Goal: Task Accomplishment & Management: Use online tool/utility

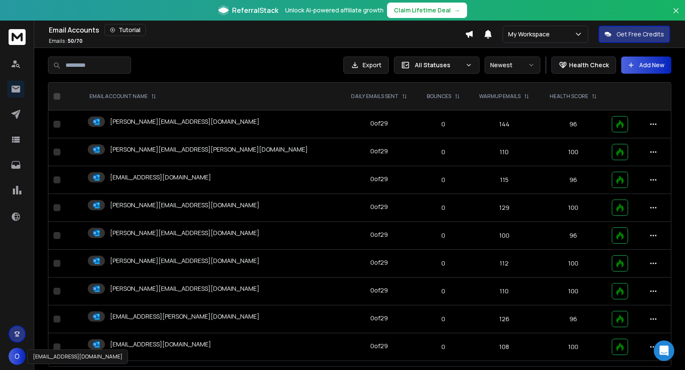
click at [19, 353] on span "O" at bounding box center [17, 356] width 17 height 17
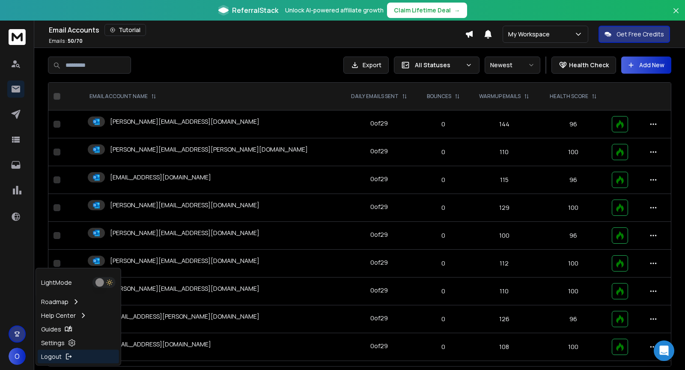
click at [48, 357] on p "Logout" at bounding box center [51, 356] width 21 height 9
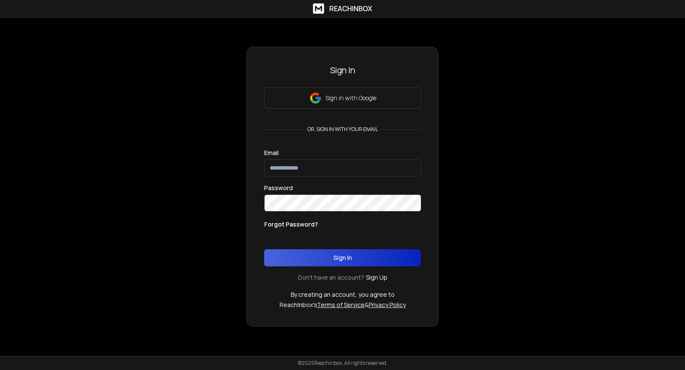
type input "**********"
click at [351, 252] on button "Sign In" at bounding box center [342, 257] width 157 height 17
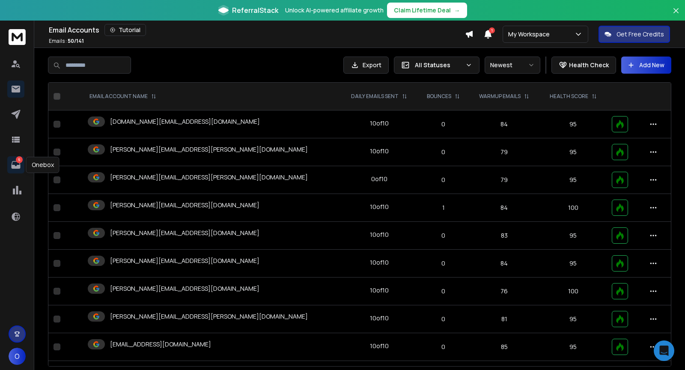
click at [18, 164] on icon at bounding box center [15, 165] width 9 height 8
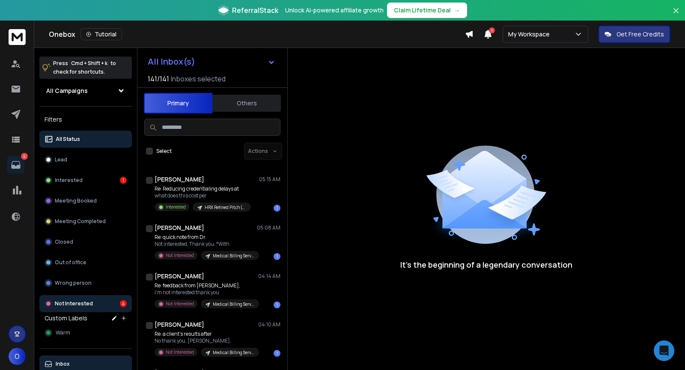
click at [92, 300] on button "Not Interested 4" at bounding box center [85, 303] width 92 height 17
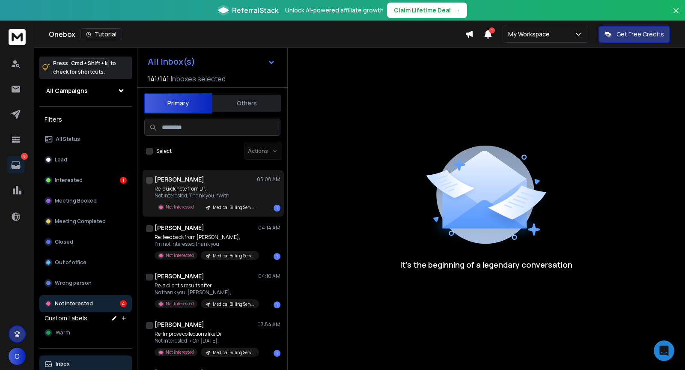
click at [215, 179] on div "[PERSON_NAME] 05:08 AM" at bounding box center [218, 179] width 126 height 9
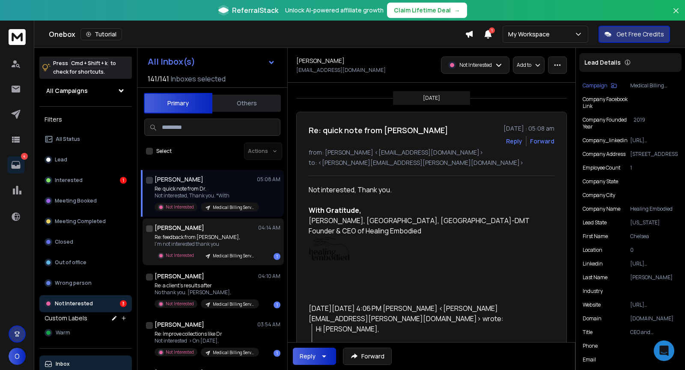
click at [225, 241] on p "I’m not interested thank you" at bounding box center [206, 244] width 103 height 7
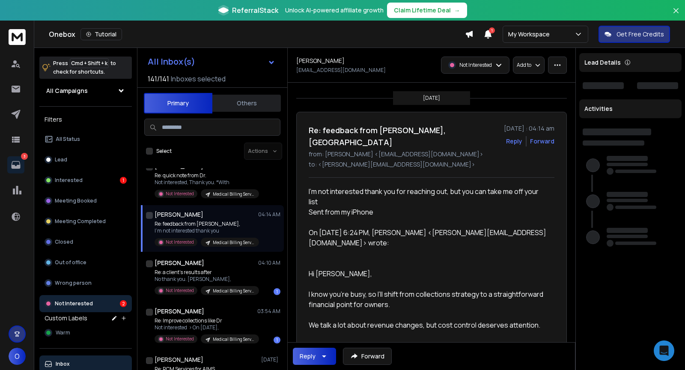
scroll to position [18, 0]
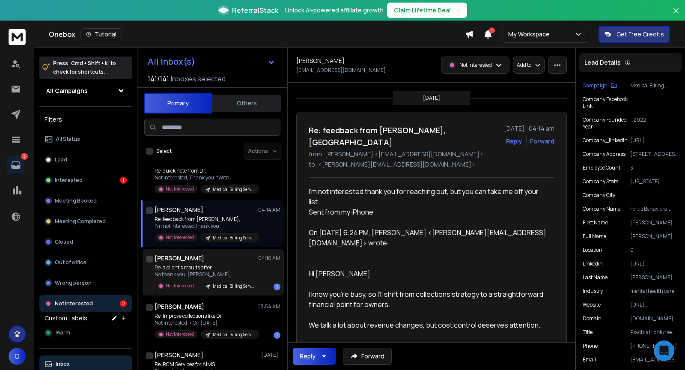
click at [220, 261] on div "[PERSON_NAME] 04:10 AM" at bounding box center [218, 258] width 126 height 9
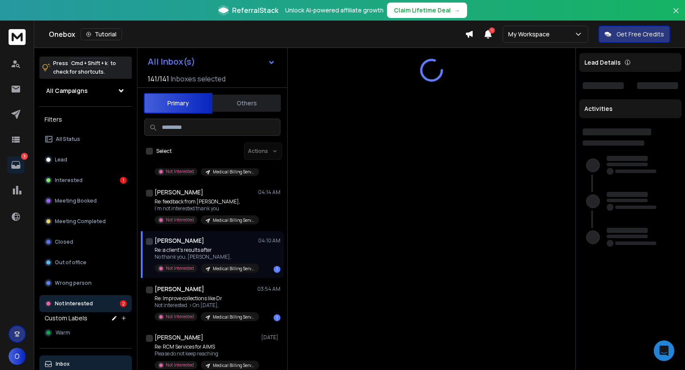
scroll to position [37, 0]
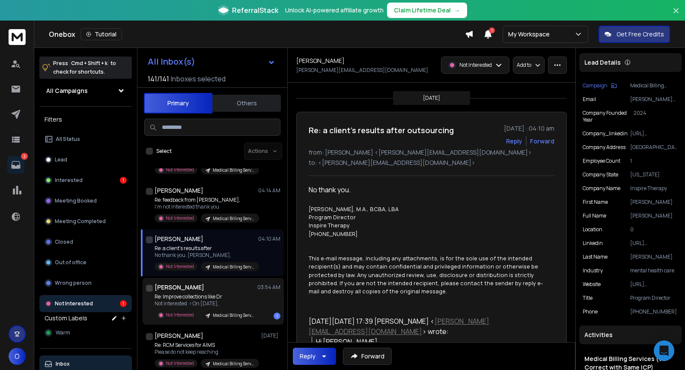
click at [221, 294] on p "Re: Improve collections like Dr" at bounding box center [206, 296] width 103 height 7
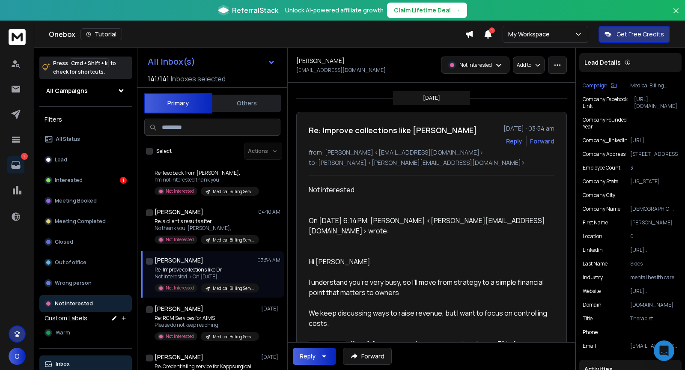
scroll to position [82, 0]
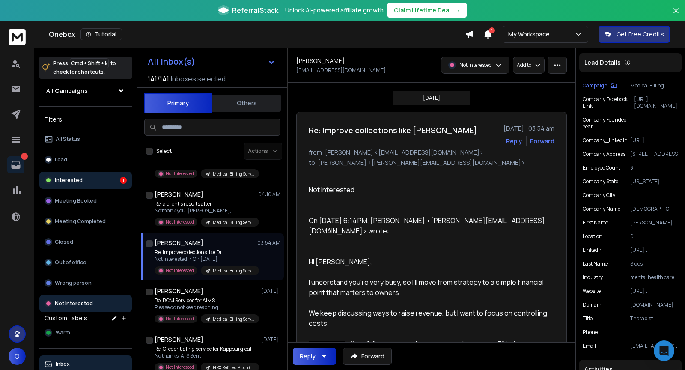
click at [88, 185] on button "Interested 1" at bounding box center [85, 180] width 92 height 17
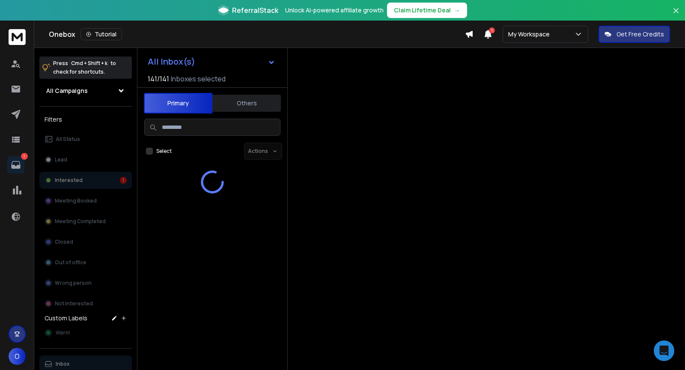
scroll to position [0, 0]
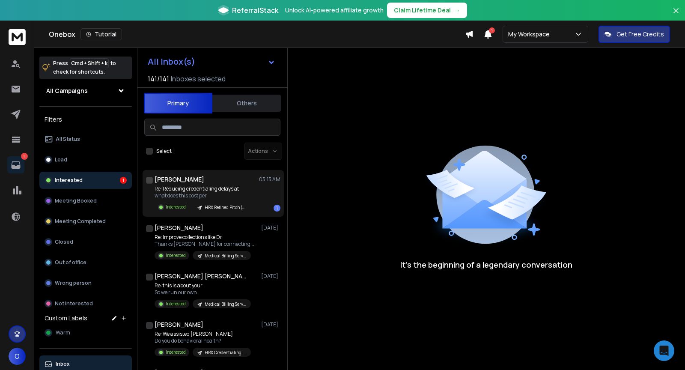
click at [209, 177] on div "[PERSON_NAME] 05:15 AM" at bounding box center [218, 179] width 126 height 9
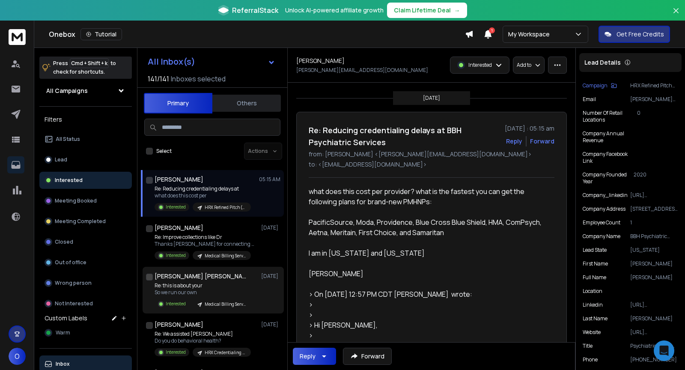
click at [187, 287] on p "Re: this is about your" at bounding box center [203, 285] width 96 height 7
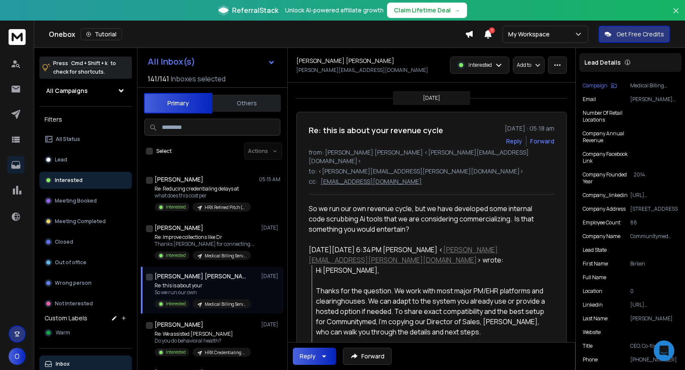
scroll to position [19, 0]
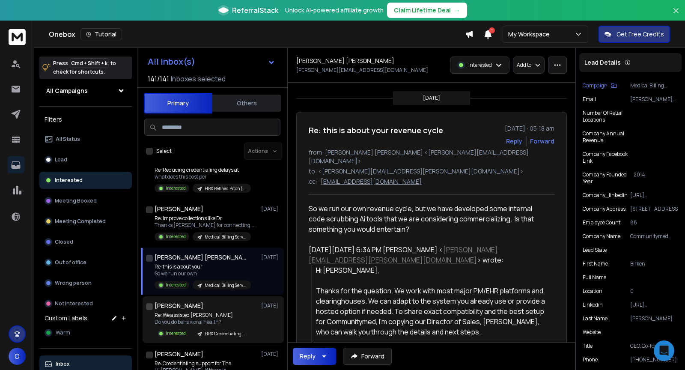
click at [195, 312] on p "Re: We assisted [PERSON_NAME]" at bounding box center [203, 315] width 96 height 7
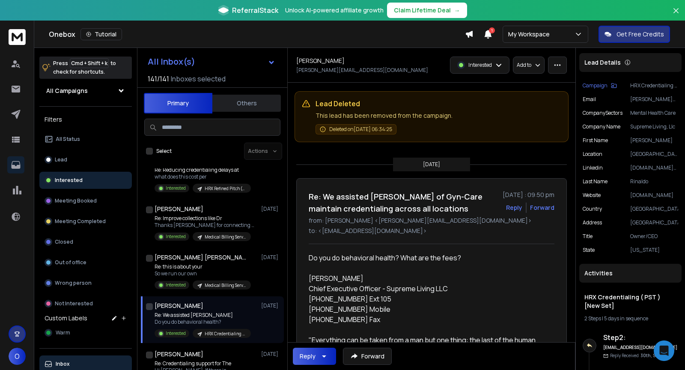
click at [203, 167] on div "Select Actions [PERSON_NAME] 05:15 AM Re: Reducing credentialing delays at what…" at bounding box center [212, 278] width 150 height 327
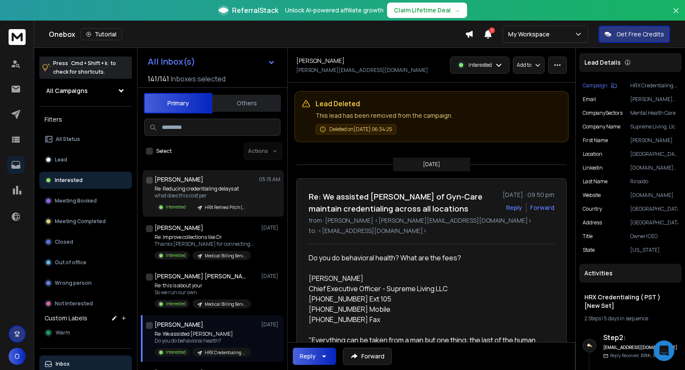
click at [185, 196] on p "what does this cost per" at bounding box center [203, 195] width 96 height 7
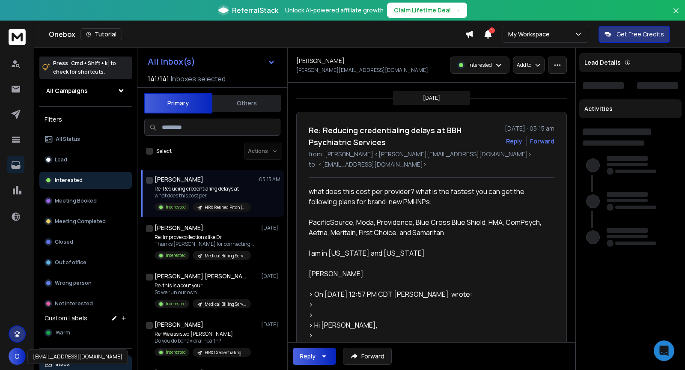
click at [22, 355] on span "O" at bounding box center [17, 356] width 17 height 17
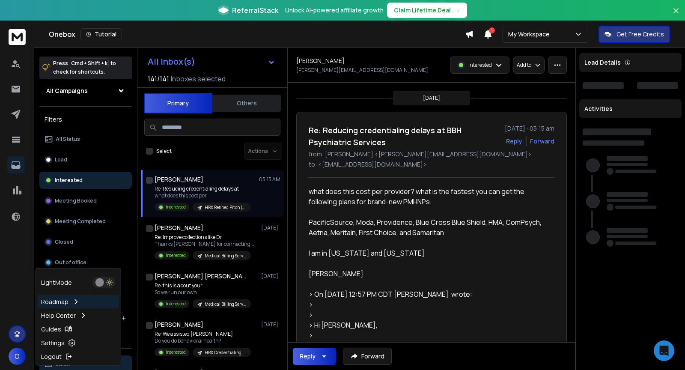
click at [104, 277] on button "button" at bounding box center [103, 282] width 23 height 11
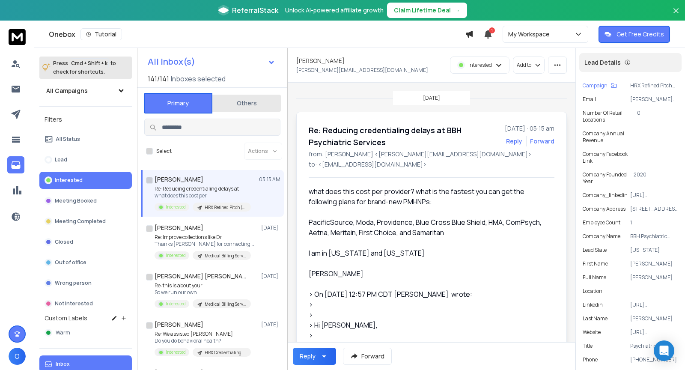
click at [638, 238] on p "BBH Psychiatric Services" at bounding box center [654, 236] width 48 height 7
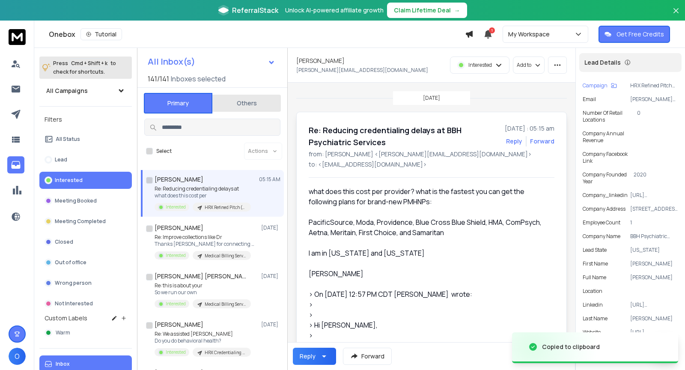
click at [638, 278] on p "[PERSON_NAME]" at bounding box center [654, 277] width 48 height 7
click at [642, 304] on p "[URL][DOMAIN_NAME]" at bounding box center [654, 304] width 48 height 7
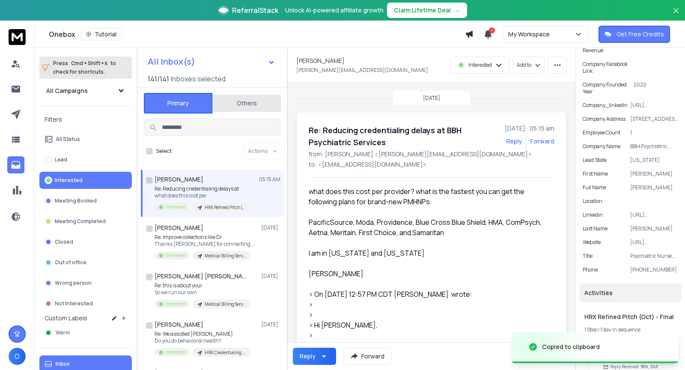
scroll to position [125, 0]
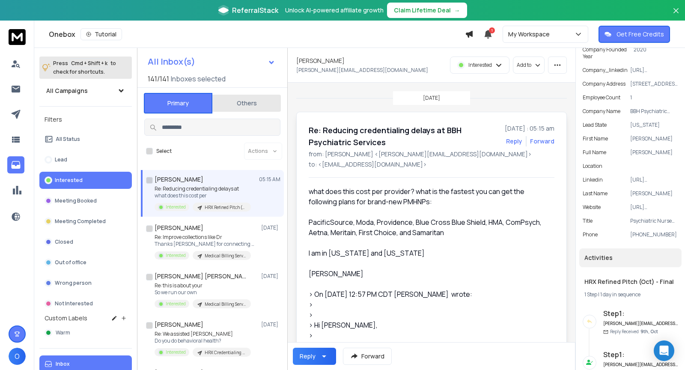
click at [645, 205] on p "[URL][DOMAIN_NAME]" at bounding box center [654, 207] width 48 height 7
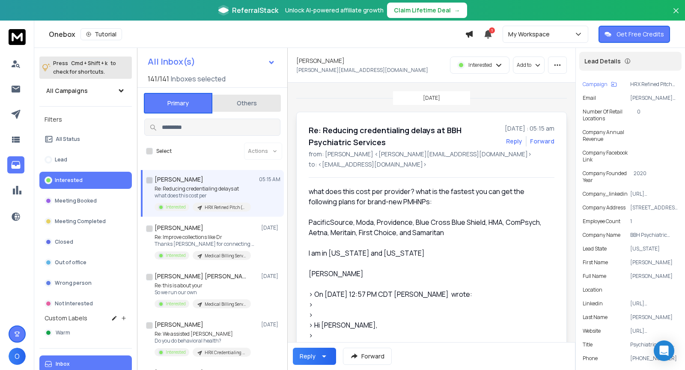
scroll to position [0, 0]
click at [646, 98] on p "[PERSON_NAME][EMAIL_ADDRESS][DOMAIN_NAME]" at bounding box center [654, 99] width 48 height 7
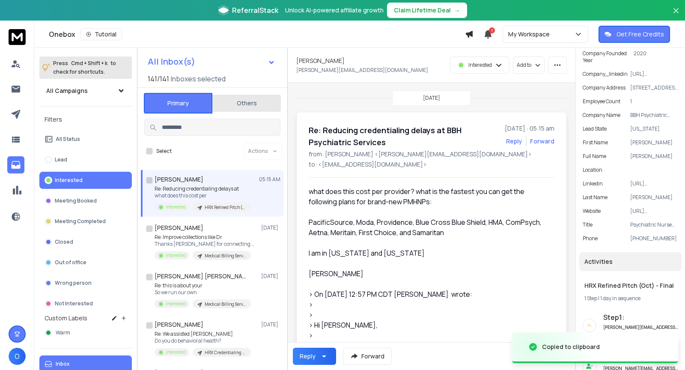
scroll to position [140, 0]
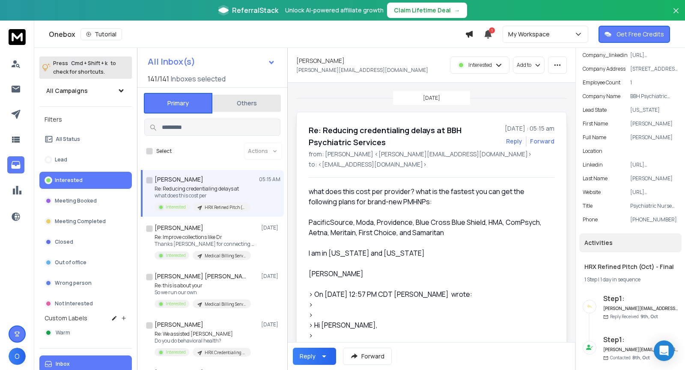
click at [638, 203] on p "Psychiatric Nurse Practitioner" at bounding box center [654, 206] width 48 height 7
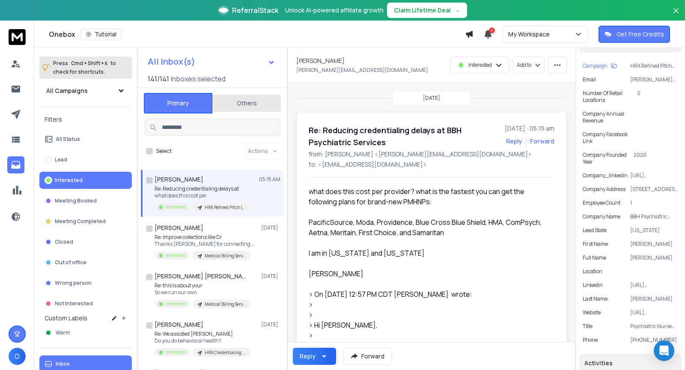
scroll to position [0, 0]
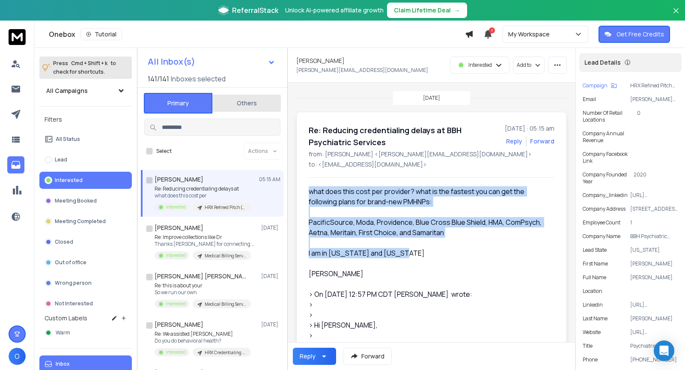
drag, startPoint x: 413, startPoint y: 251, endPoint x: 291, endPoint y: 183, distance: 139.9
click at [291, 183] on div "[DATE] Re: Reducing credentialing delays at BBH Psychiatric Services [DATE] : 0…" at bounding box center [432, 348] width 288 height 515
copy div "what does this cost per provider? what is the fastest you can get the following…"
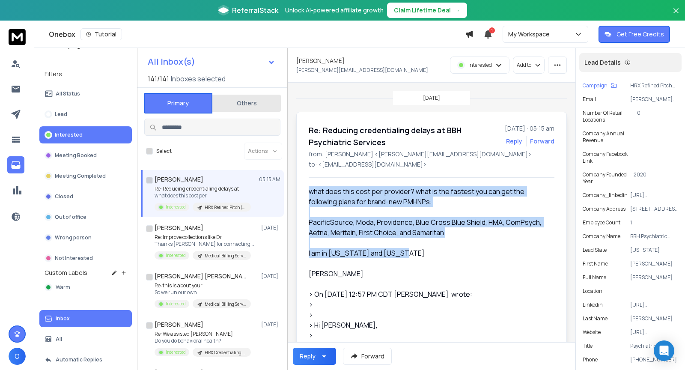
scroll to position [52, 0]
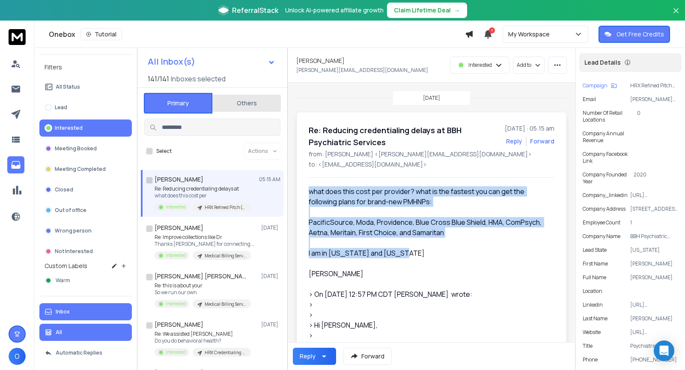
click at [72, 329] on button "All" at bounding box center [85, 332] width 92 height 17
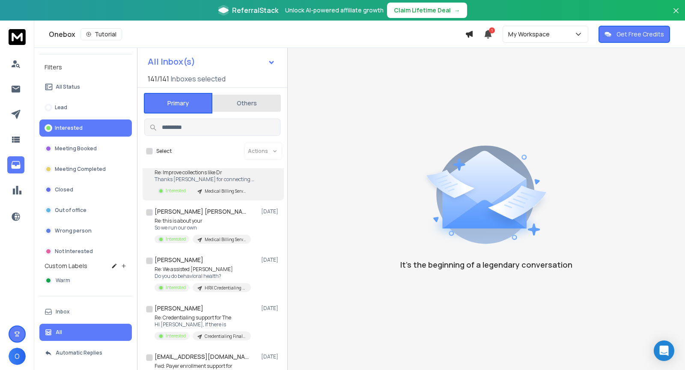
scroll to position [0, 0]
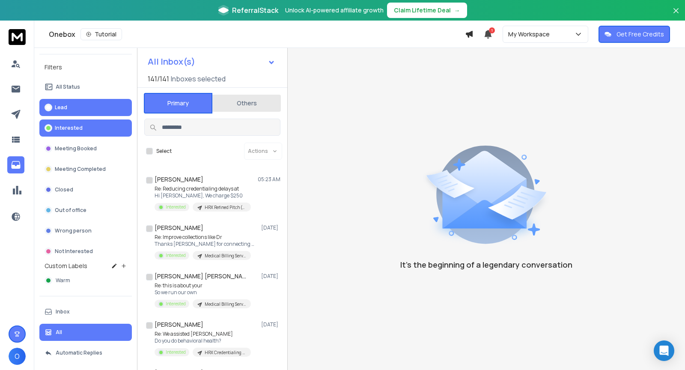
click at [74, 100] on button "Lead" at bounding box center [85, 107] width 92 height 17
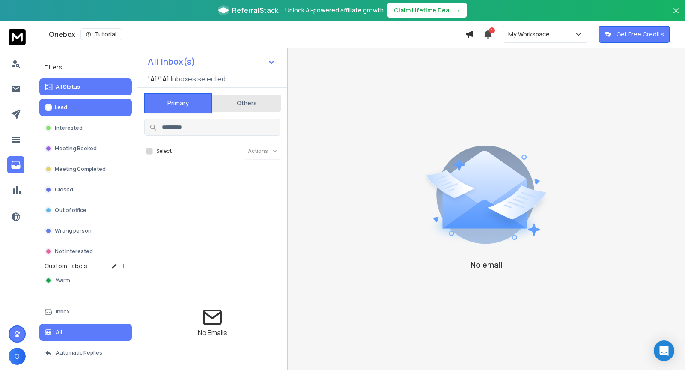
click at [74, 85] on p "All Status" at bounding box center [68, 86] width 24 height 7
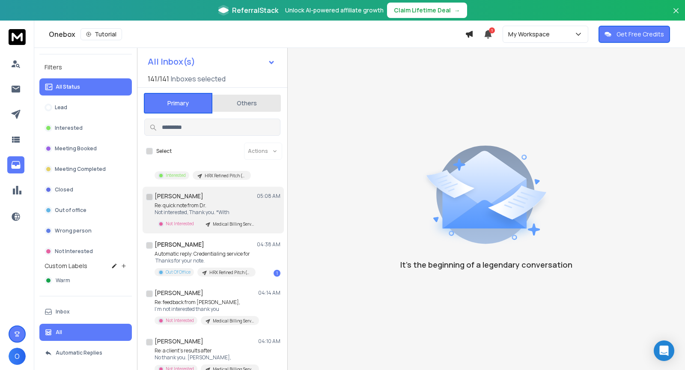
scroll to position [36, 0]
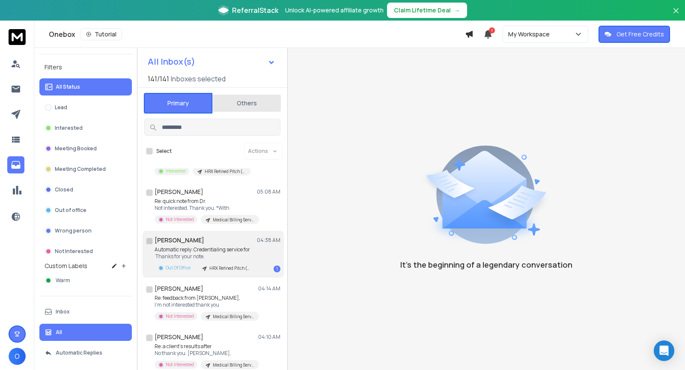
click at [199, 240] on h1 "[PERSON_NAME]" at bounding box center [180, 240] width 50 height 9
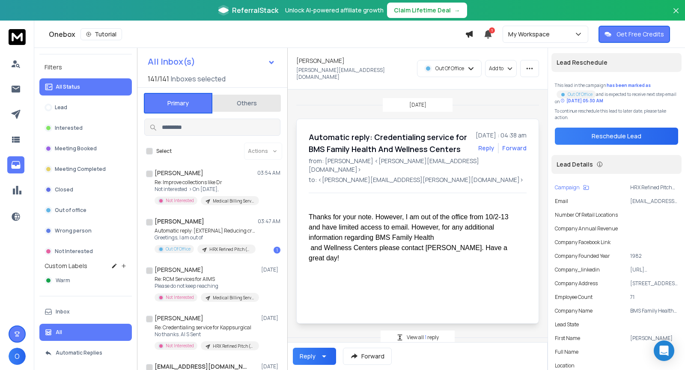
scroll to position [249, 0]
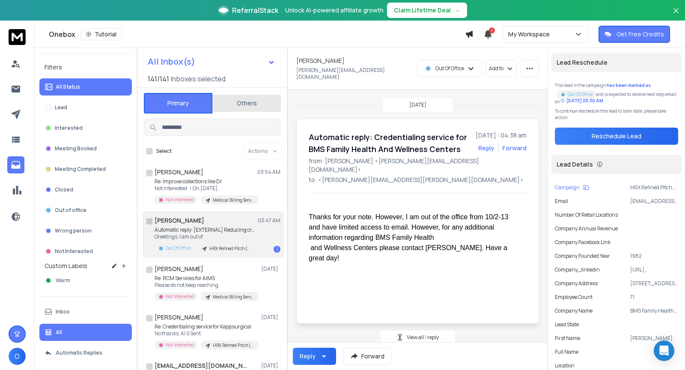
click at [206, 230] on p "Automatic reply: [EXTERNAL] Reducing credentialing" at bounding box center [206, 230] width 103 height 7
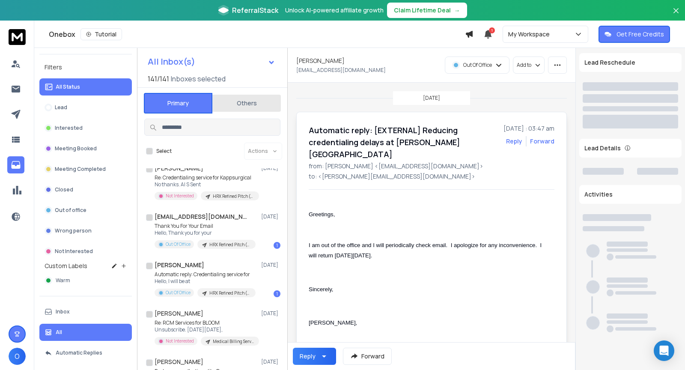
click at [206, 230] on p "Hello, Thank you for your" at bounding box center [205, 233] width 101 height 7
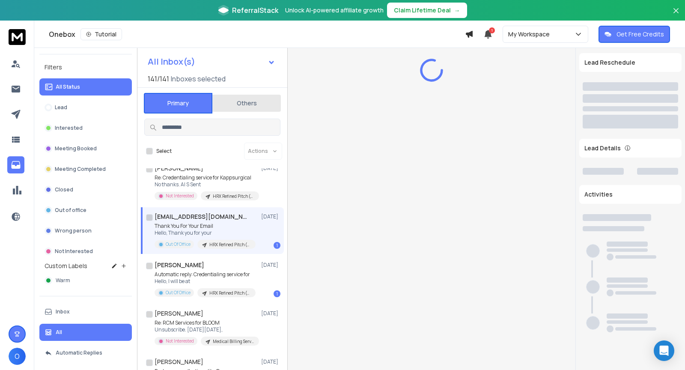
scroll to position [422, 0]
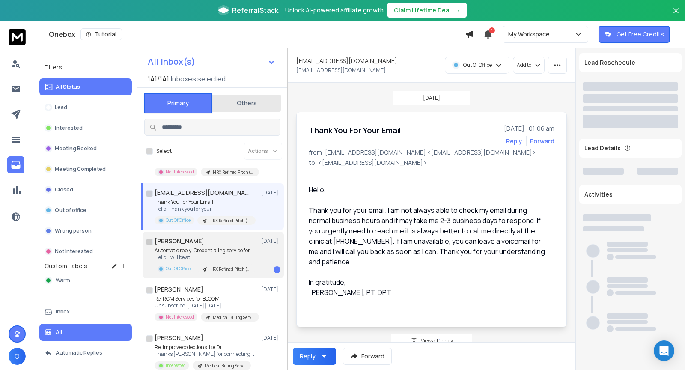
click at [208, 244] on div "[PERSON_NAME] [DATE]" at bounding box center [218, 241] width 126 height 9
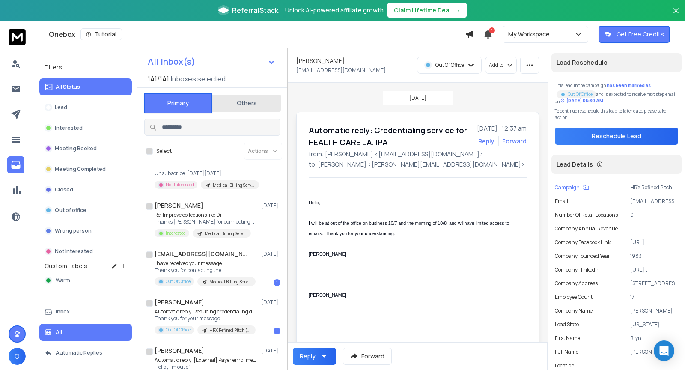
scroll to position [560, 0]
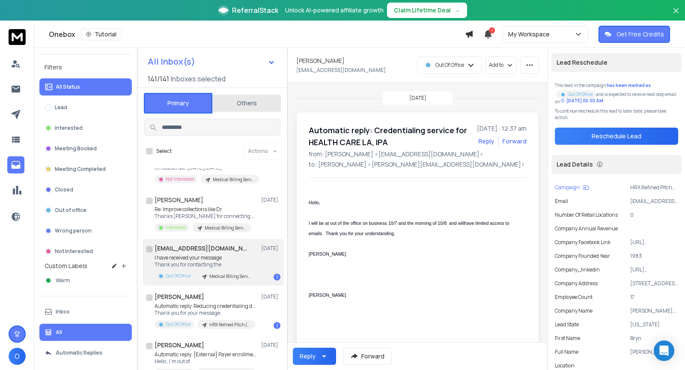
click at [210, 256] on p "I have received your message" at bounding box center [205, 257] width 101 height 7
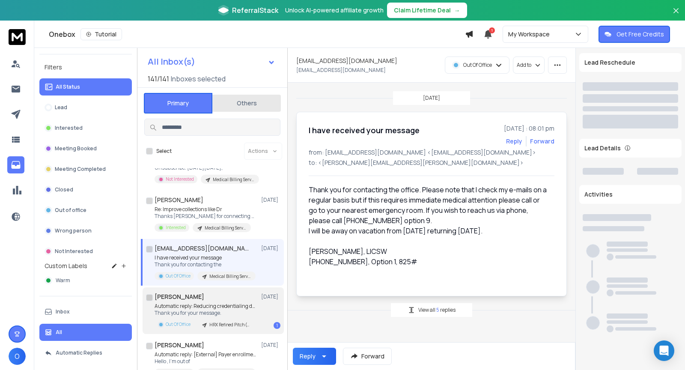
click at [210, 297] on div "[PERSON_NAME] [DATE]" at bounding box center [218, 296] width 126 height 9
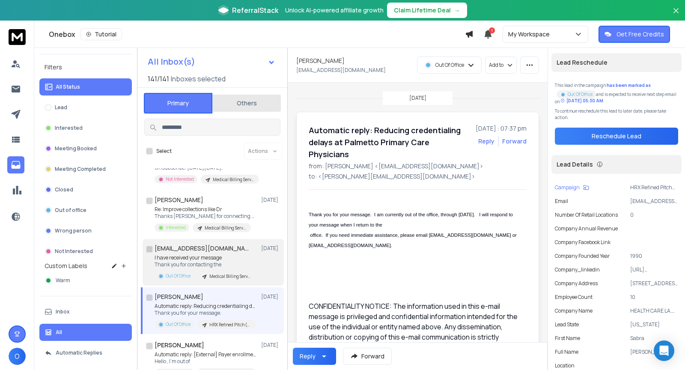
click at [216, 255] on p "I have received your message" at bounding box center [205, 257] width 101 height 7
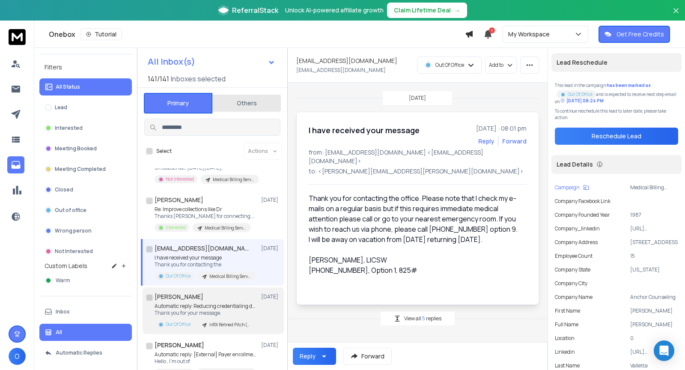
click at [213, 304] on p "Automatic reply: Reducing credentialing delays" at bounding box center [206, 306] width 103 height 7
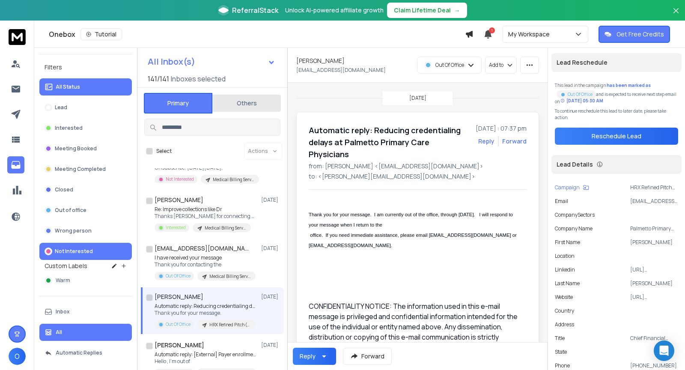
scroll to position [0, 0]
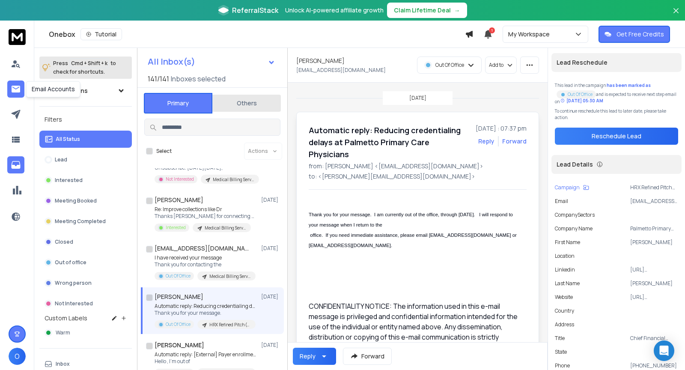
click at [15, 86] on icon at bounding box center [16, 89] width 9 height 7
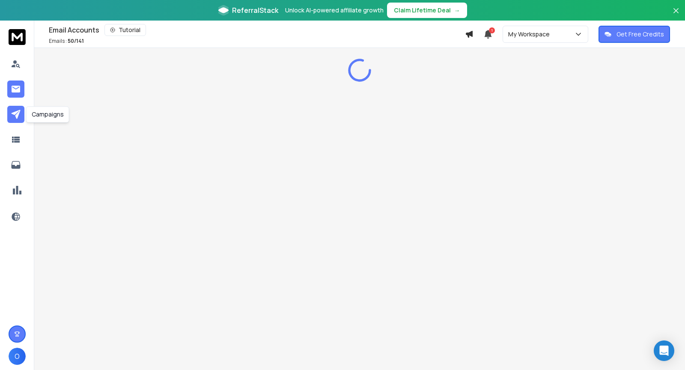
click at [16, 114] on icon at bounding box center [15, 114] width 9 height 9
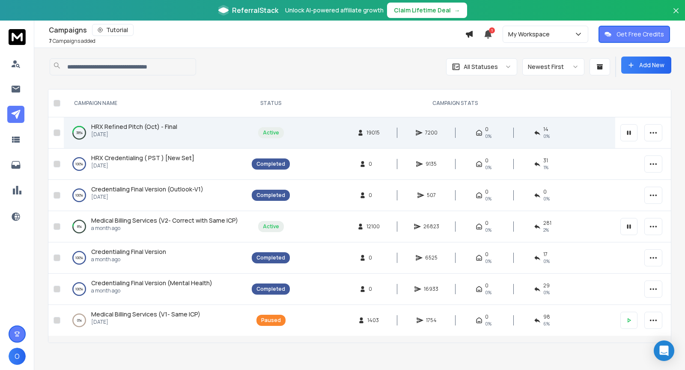
click at [184, 131] on div "38 % HRX Refined Pitch (Oct) - Final [DATE]" at bounding box center [155, 132] width 166 height 21
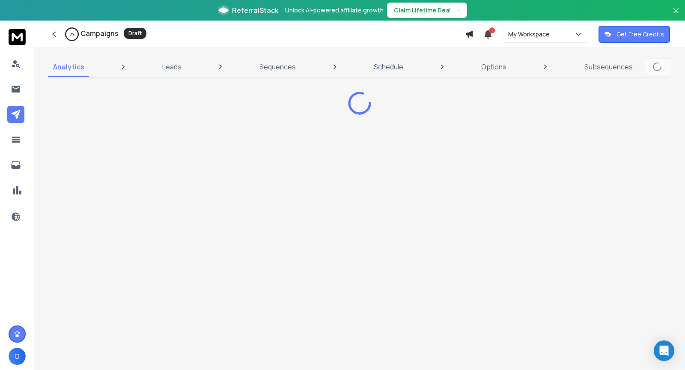
click at [674, 12] on icon "Close banner" at bounding box center [676, 11] width 8 height 8
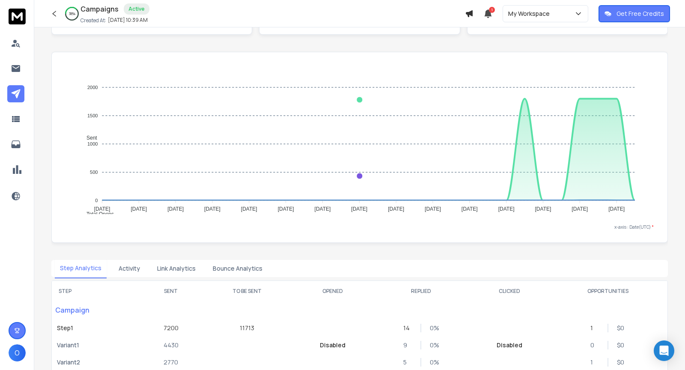
scroll to position [180, 0]
